Goal: Task Accomplishment & Management: Manage account settings

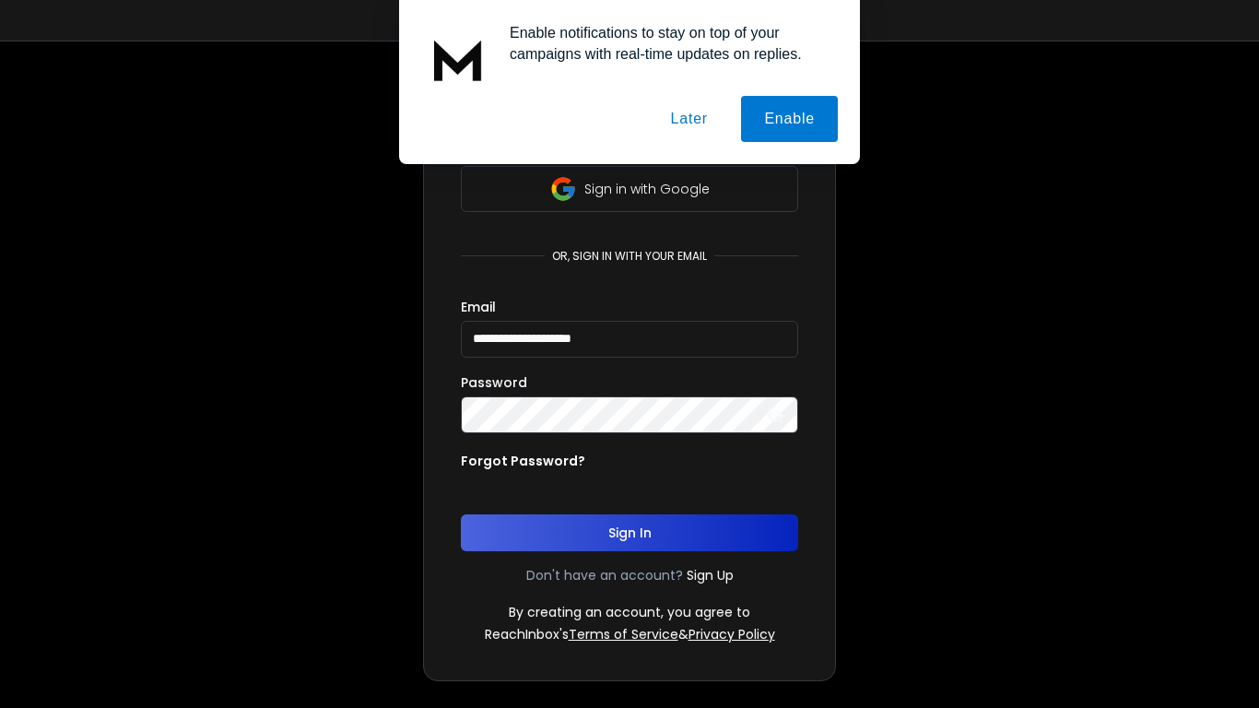
type input "**********"
click at [629, 532] on button "Sign In" at bounding box center [629, 532] width 337 height 37
